Goal: Task Accomplishment & Management: Use online tool/utility

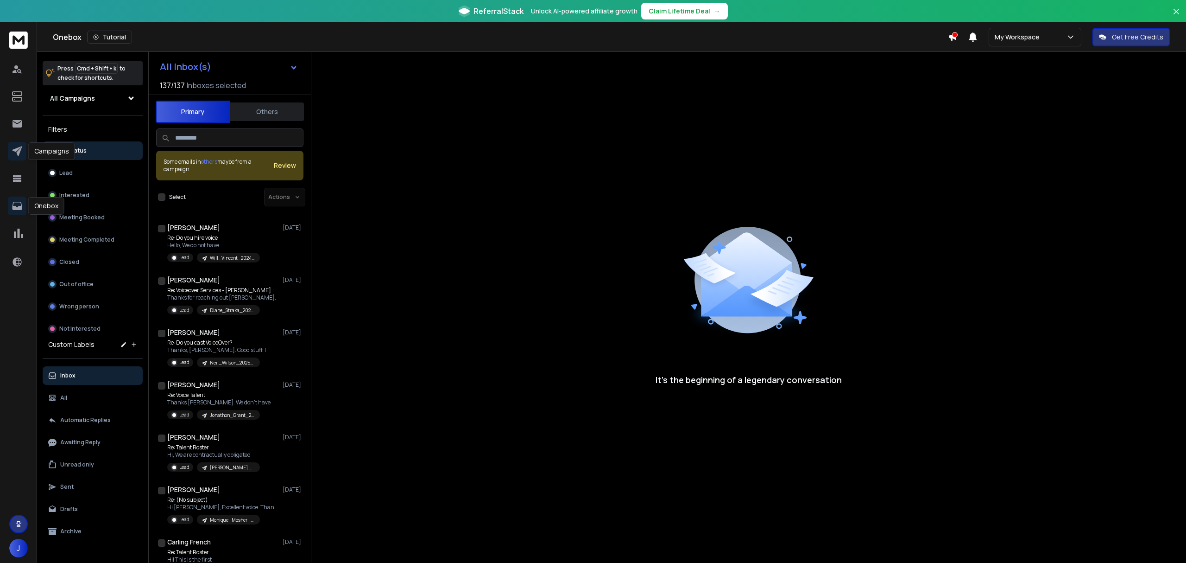
click at [17, 151] on icon at bounding box center [17, 150] width 11 height 11
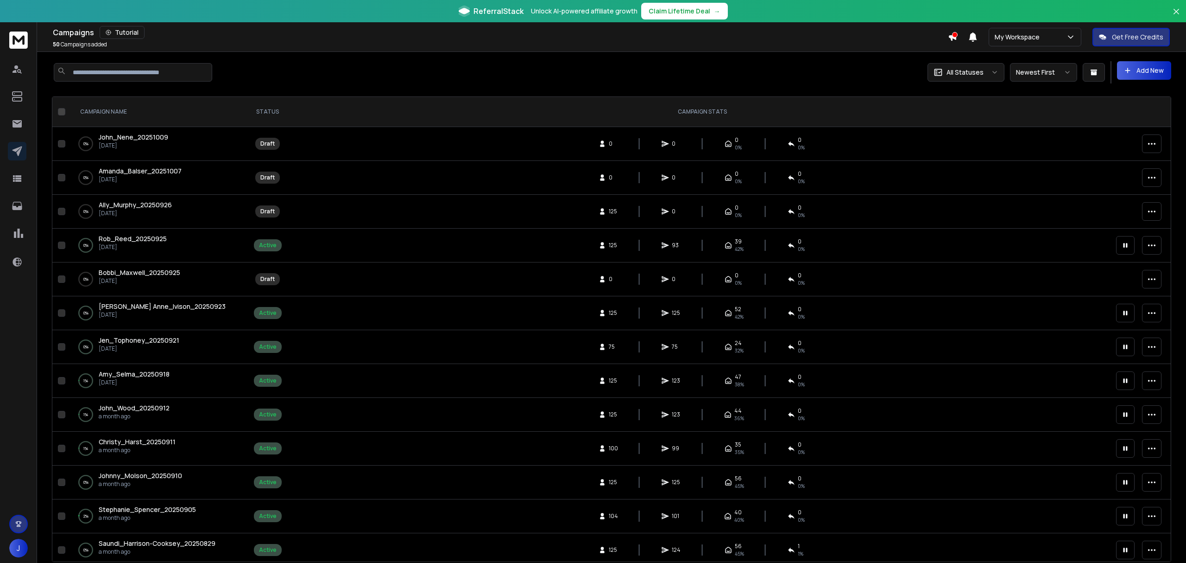
click at [158, 204] on span "Ally_Murphy_20250926" at bounding box center [135, 204] width 73 height 9
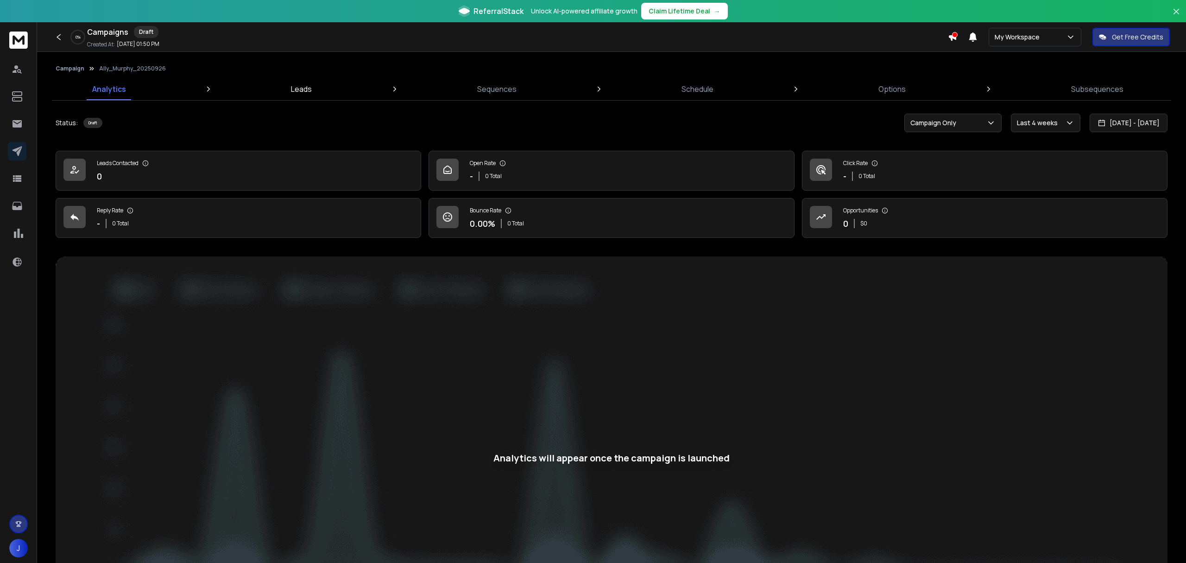
click at [303, 86] on p "Leads" at bounding box center [301, 88] width 21 height 11
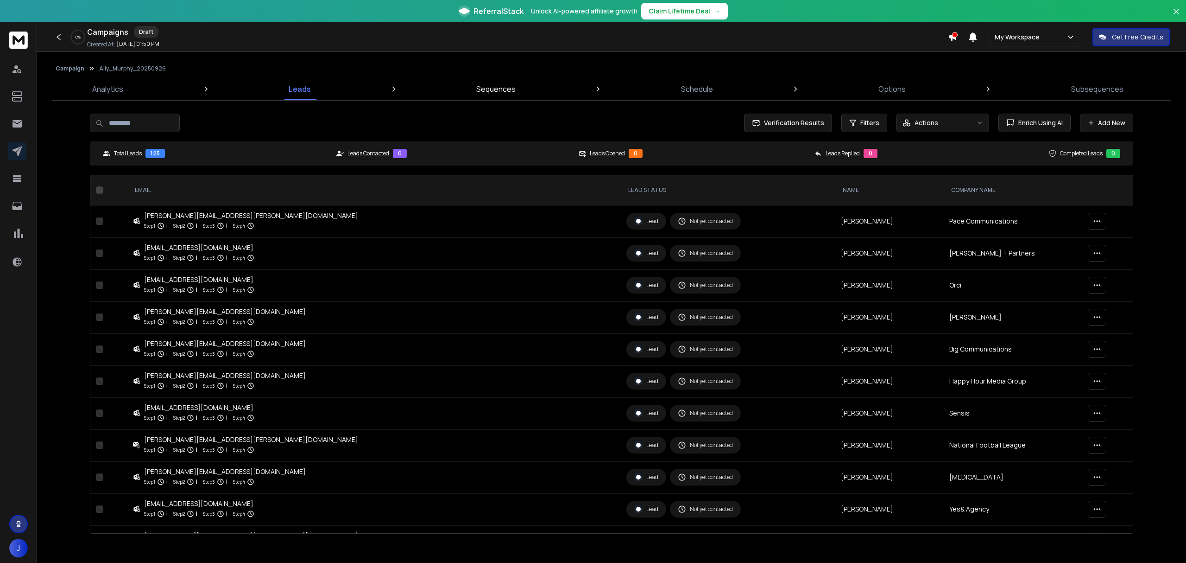
click at [496, 88] on p "Sequences" at bounding box center [495, 88] width 39 height 11
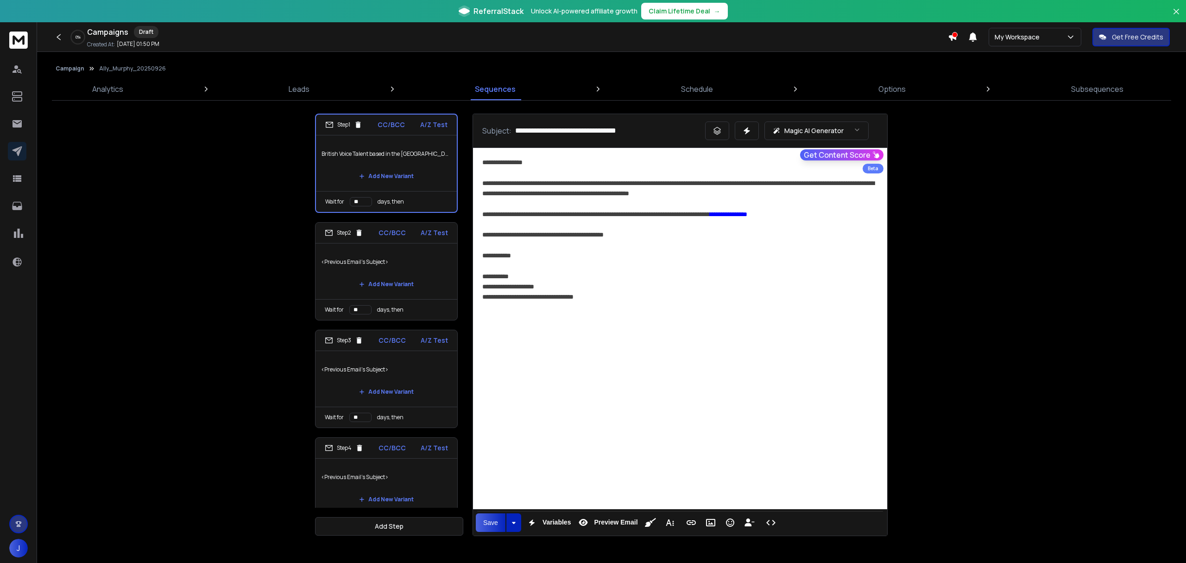
click at [433, 264] on p "<Previous Email's Subject>" at bounding box center [386, 262] width 131 height 26
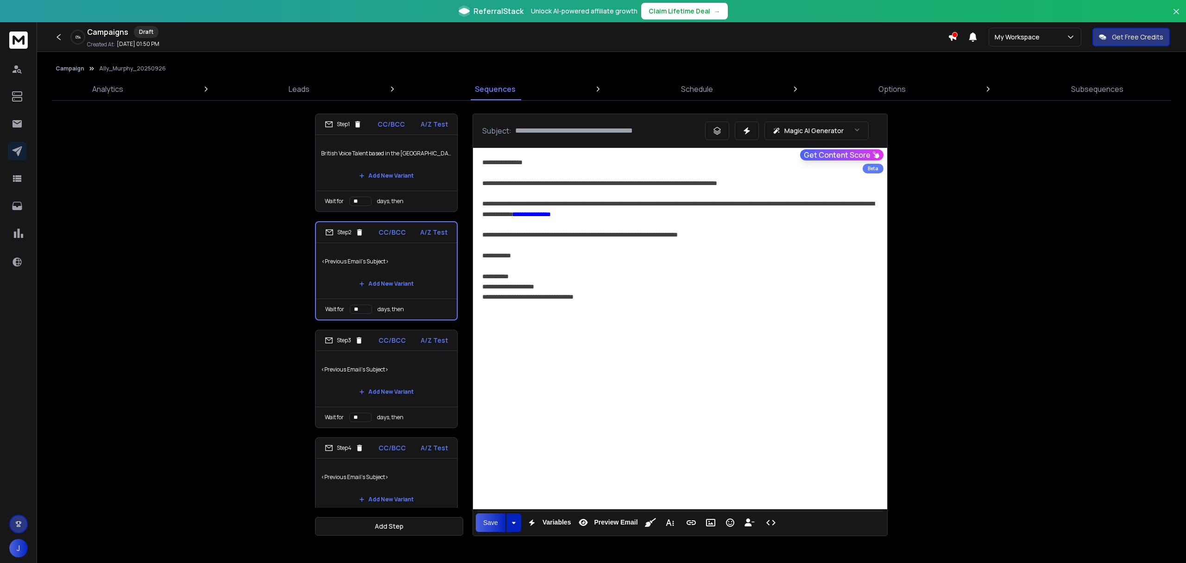
click at [430, 381] on p "<Previous Email's Subject>" at bounding box center [386, 369] width 131 height 26
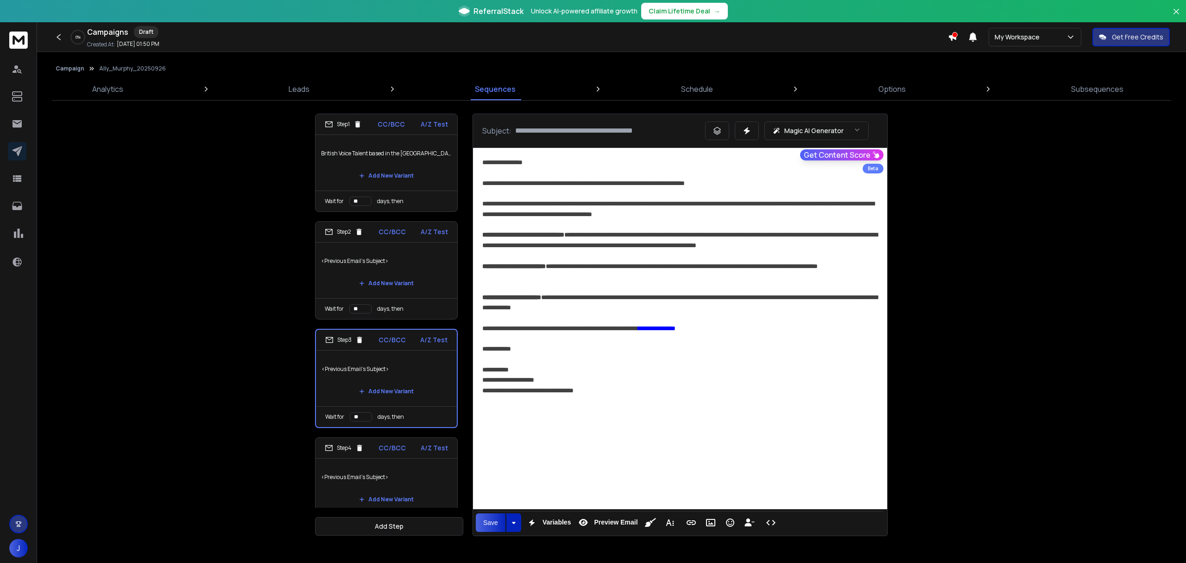
click at [435, 485] on p "<Previous Email's Subject>" at bounding box center [386, 477] width 131 height 26
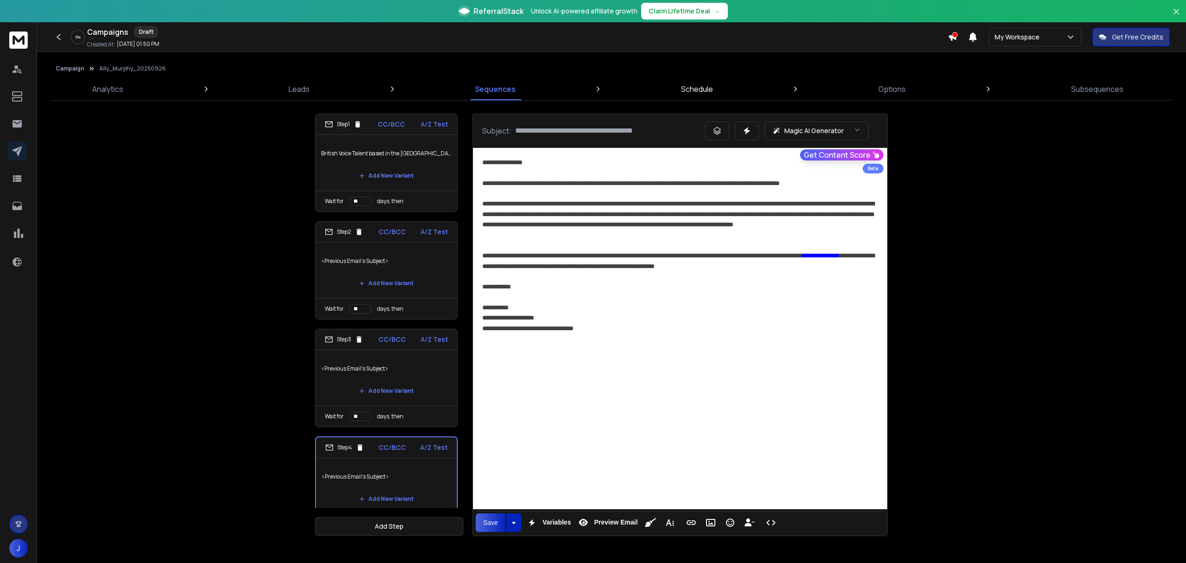
click at [694, 90] on p "Schedule" at bounding box center [697, 88] width 32 height 11
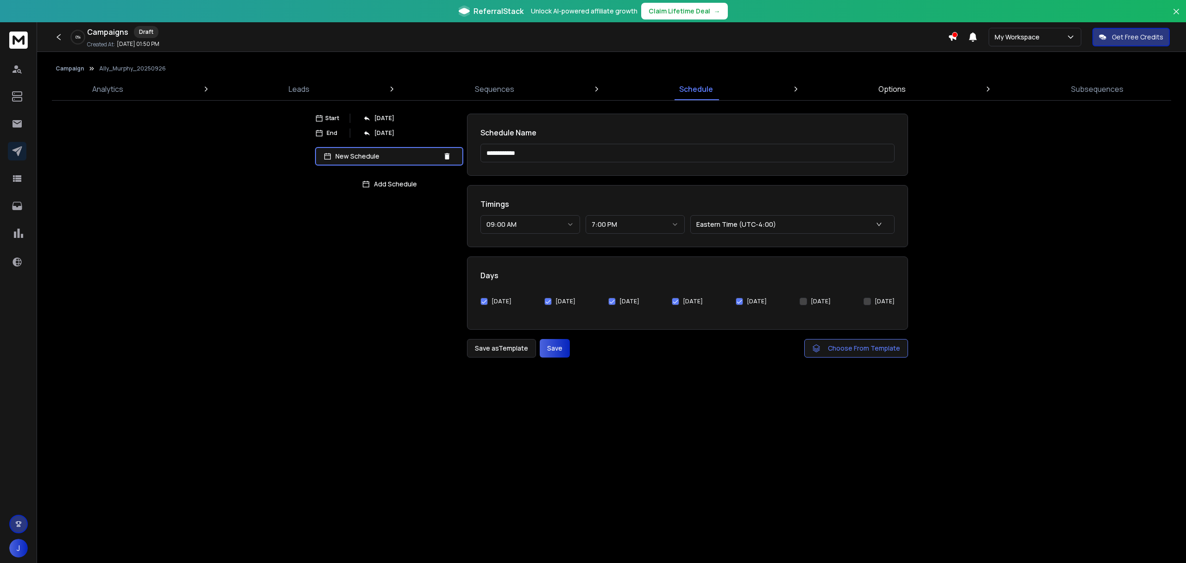
click at [898, 88] on p "Options" at bounding box center [892, 88] width 27 height 11
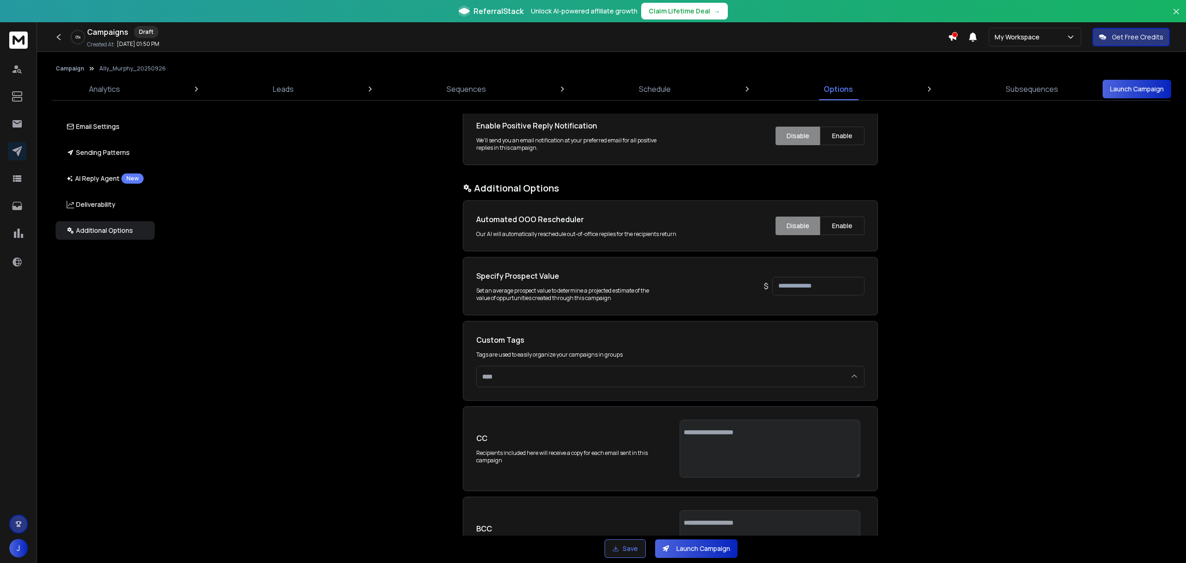
scroll to position [1540, 0]
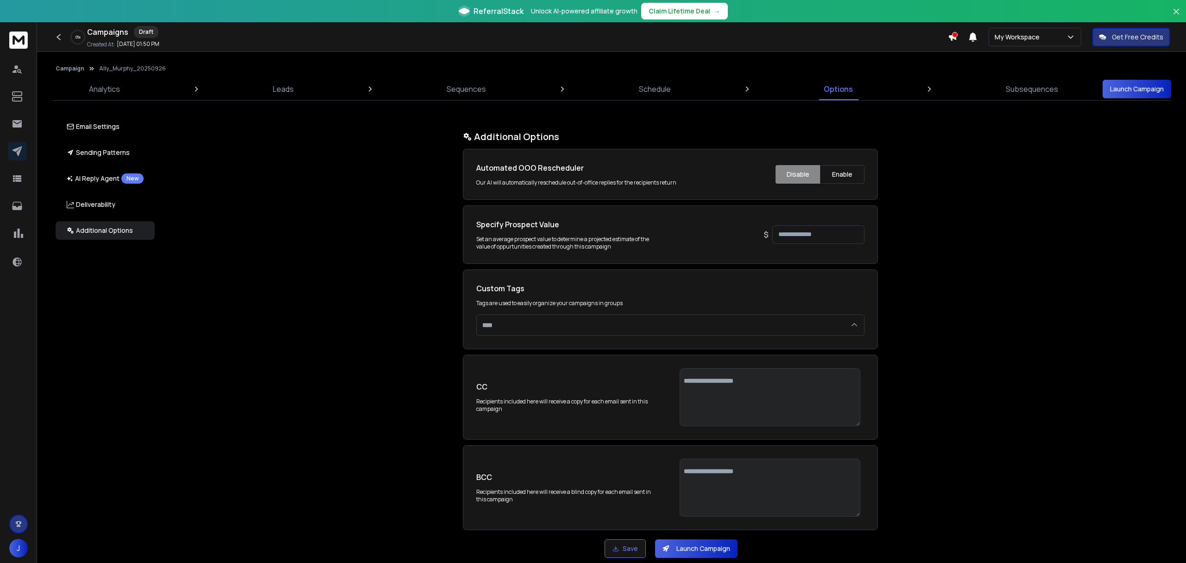
click at [684, 546] on button "Launch Campaign" at bounding box center [696, 548] width 82 height 19
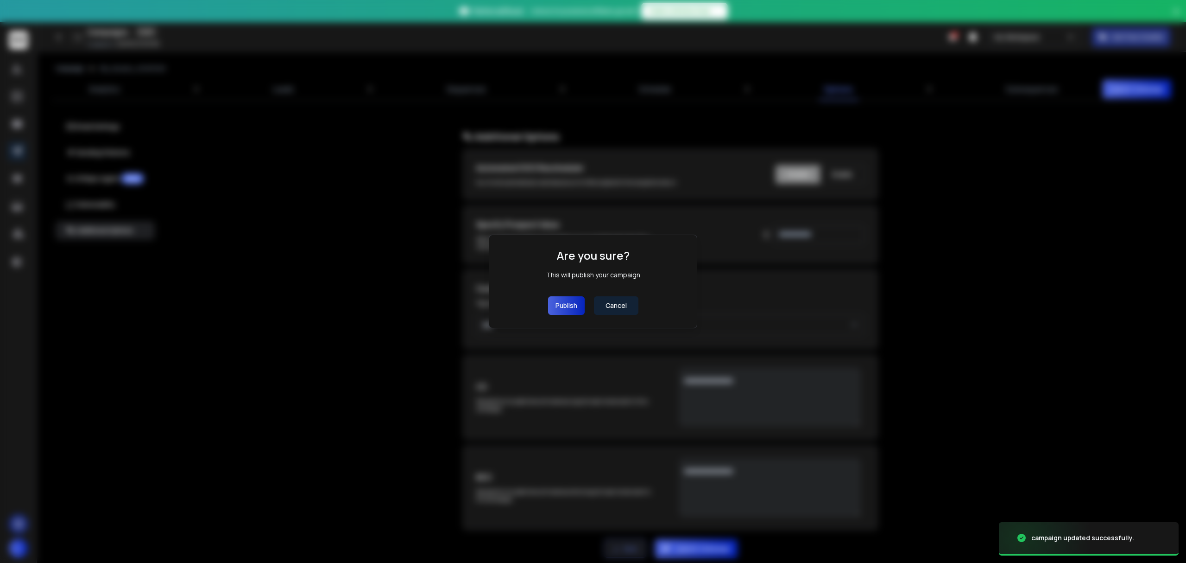
click at [565, 303] on button "Publish" at bounding box center [566, 305] width 37 height 19
